Goal: Navigation & Orientation: Find specific page/section

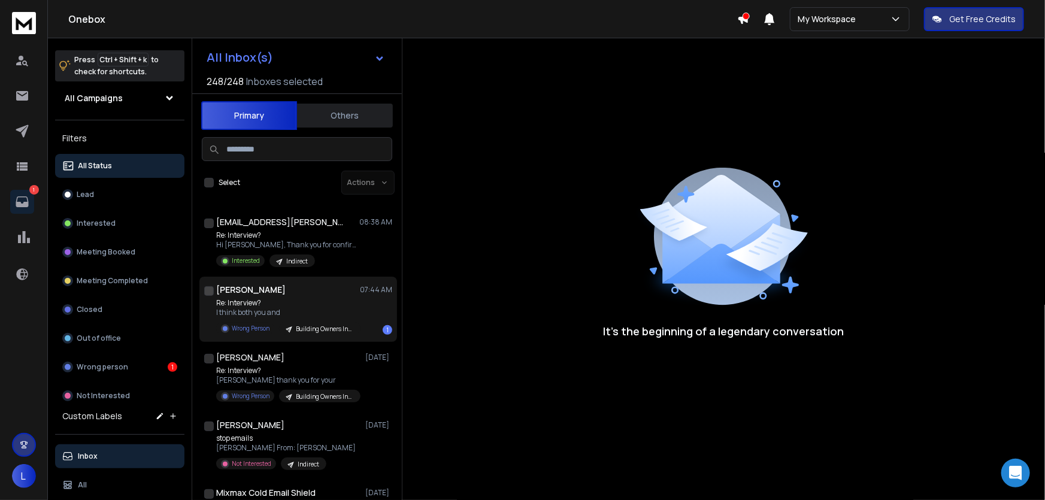
click at [296, 298] on p "Re: Interview?" at bounding box center [288, 303] width 144 height 10
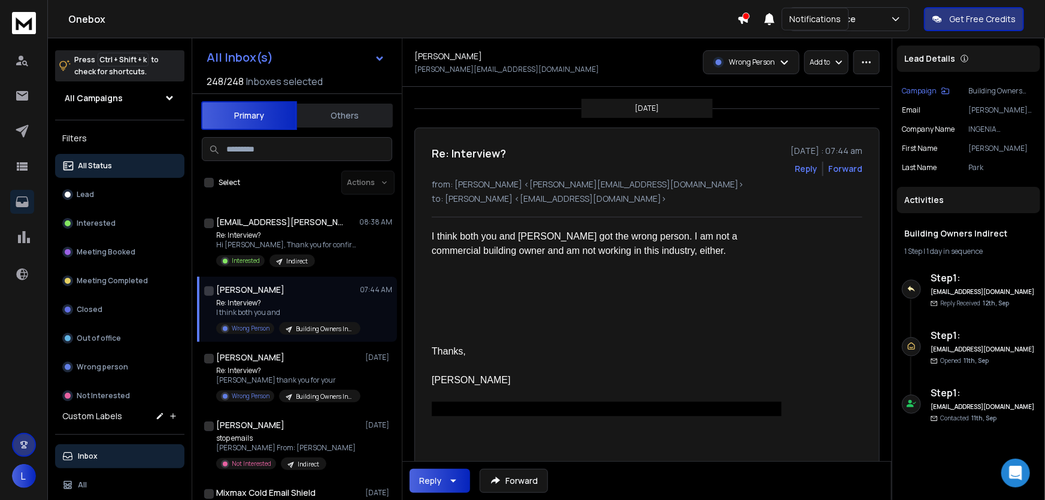
click at [836, 11] on div "Notifications" at bounding box center [814, 19] width 67 height 23
click at [907, 13] on button "My Workspace" at bounding box center [850, 19] width 120 height 24
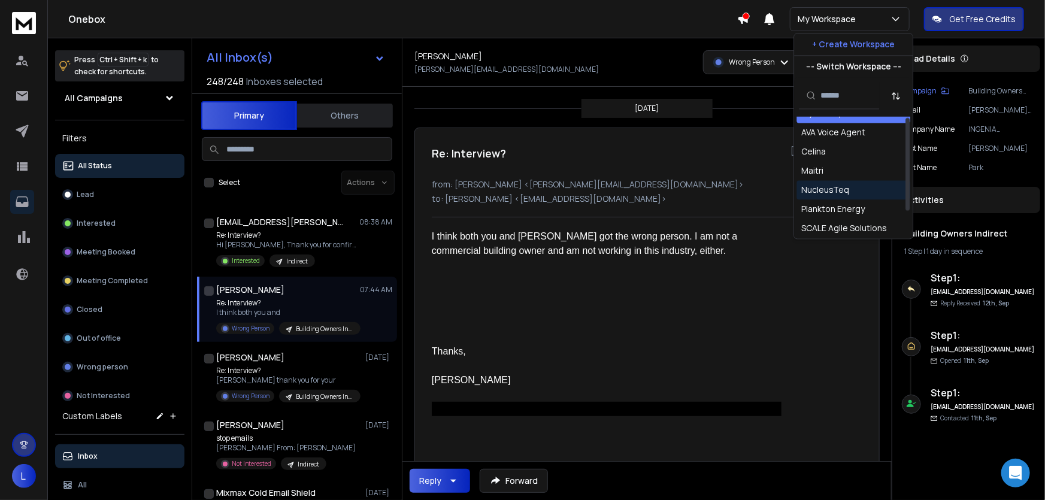
scroll to position [33, 0]
click at [844, 186] on div "Plankton Energy" at bounding box center [832, 189] width 63 height 12
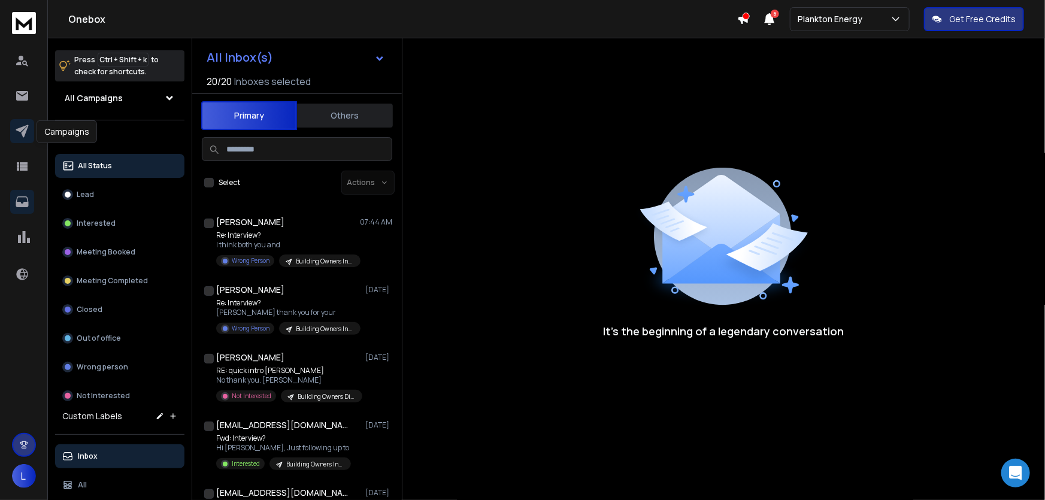
click at [17, 126] on icon at bounding box center [22, 131] width 14 height 14
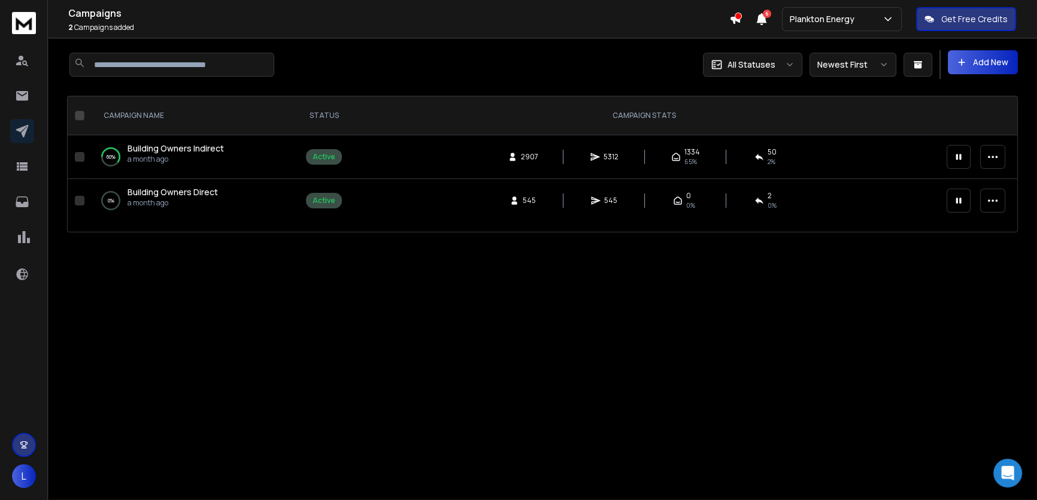
click at [956, 149] on button at bounding box center [958, 157] width 24 height 24
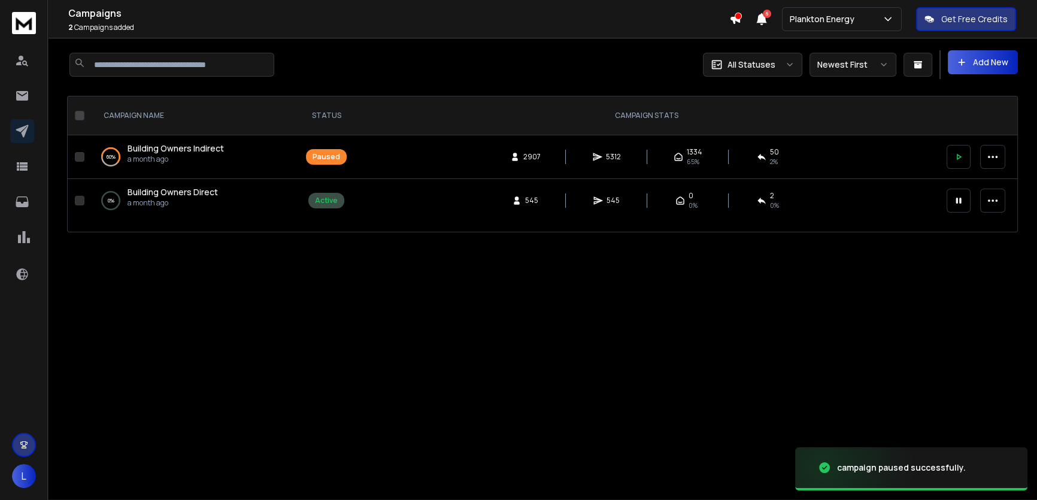
click at [949, 204] on button at bounding box center [958, 201] width 24 height 24
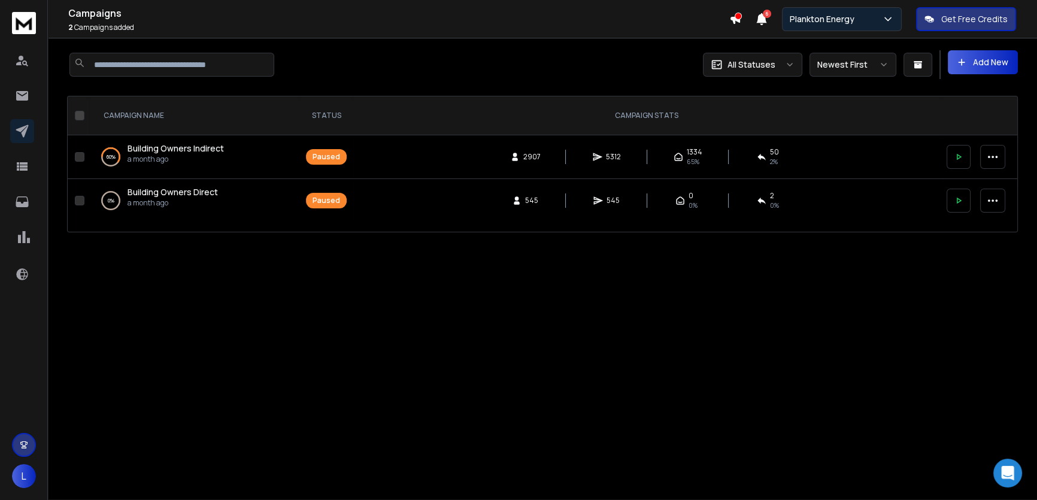
click at [816, 14] on p "Plankton Energy" at bounding box center [824, 19] width 69 height 12
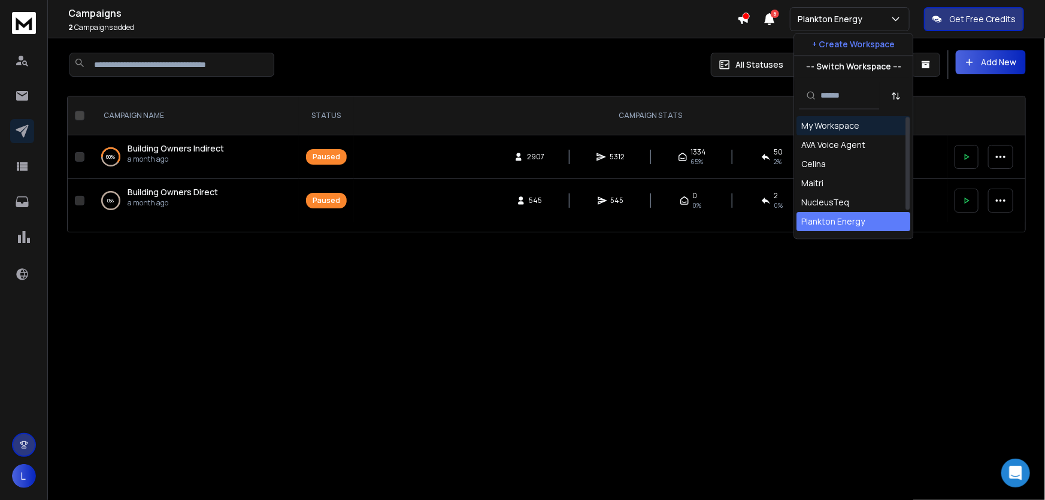
click at [824, 128] on div "My Workspace" at bounding box center [830, 126] width 58 height 12
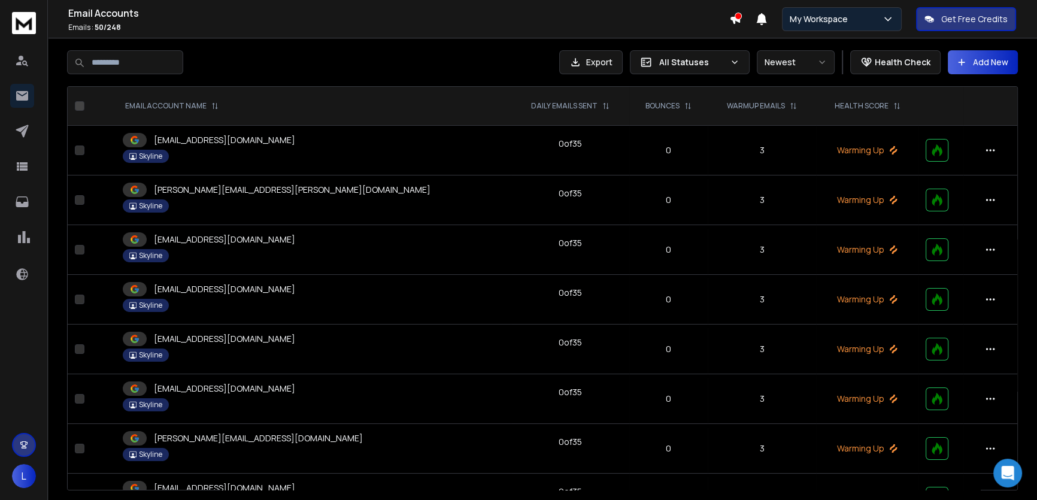
click at [888, 20] on icon "button" at bounding box center [888, 19] width 12 height 12
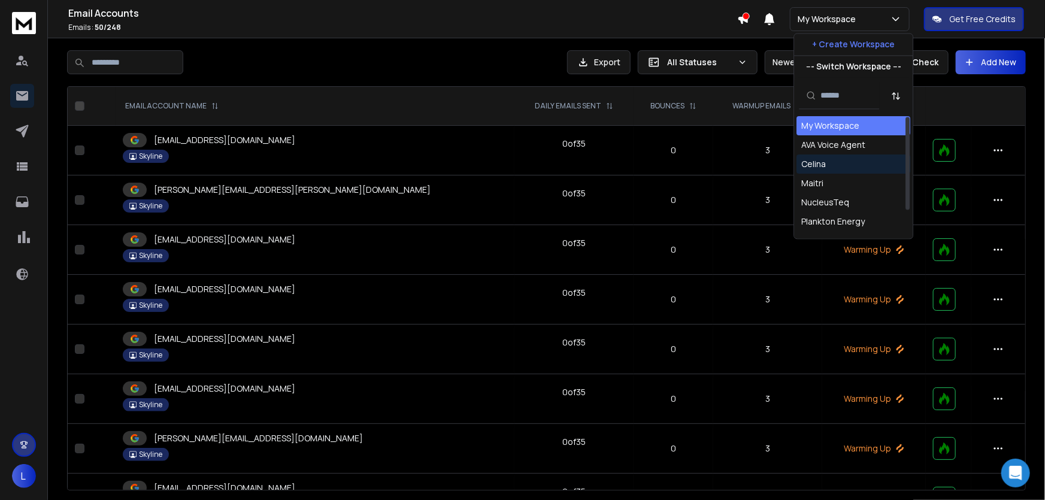
click at [832, 163] on div "Celina" at bounding box center [853, 163] width 114 height 19
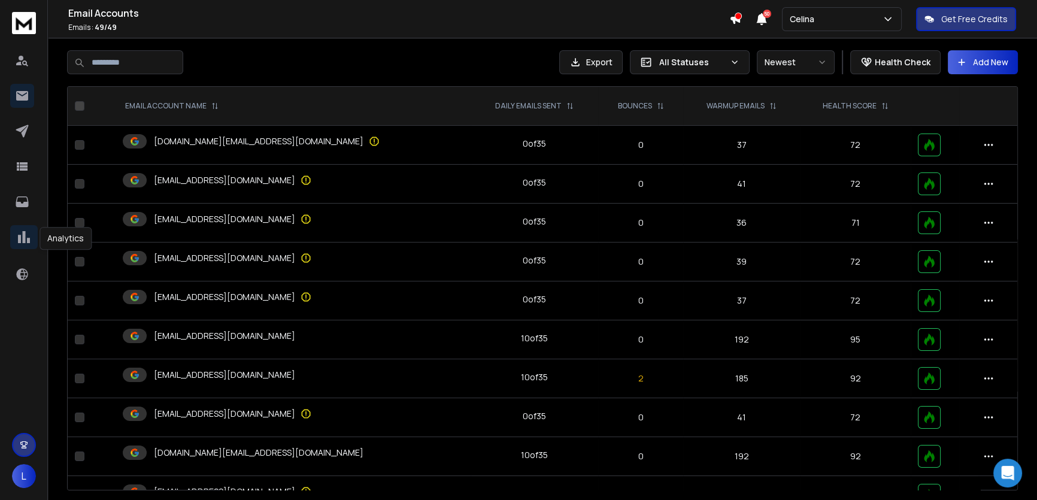
click at [18, 241] on icon at bounding box center [24, 237] width 12 height 12
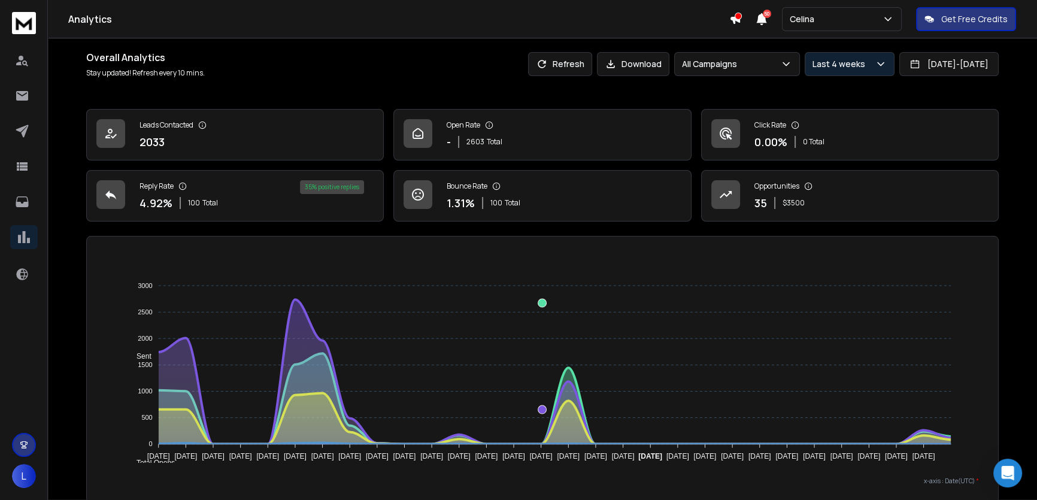
click at [833, 58] on div "Last 4 weeks" at bounding box center [849, 64] width 74 height 12
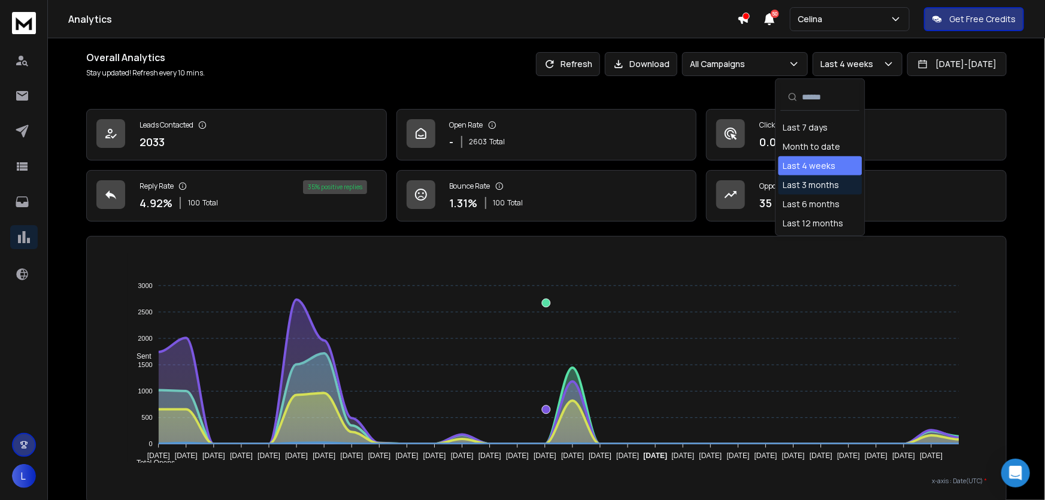
click at [805, 184] on div "Last 3 months" at bounding box center [811, 185] width 56 height 12
